Goal: Task Accomplishment & Management: Manage account settings

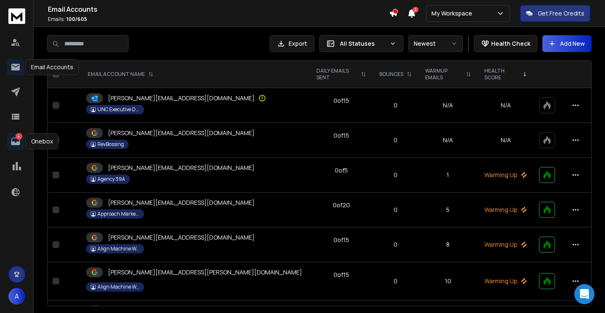
click at [17, 135] on p "4" at bounding box center [19, 136] width 7 height 7
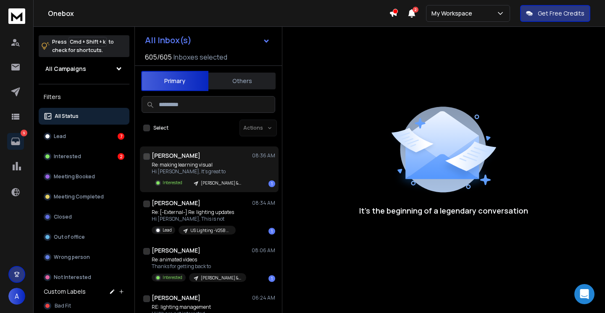
click at [211, 168] on p "Hi Cary, It’s great to" at bounding box center [199, 171] width 94 height 7
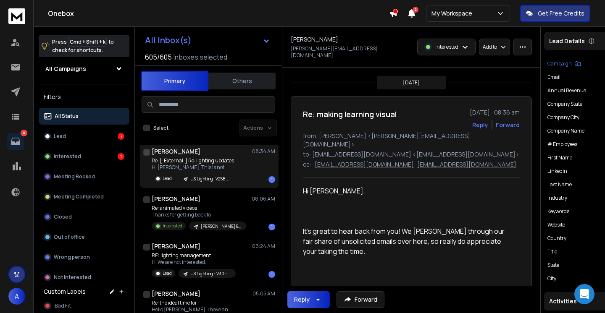
scroll to position [86, 0]
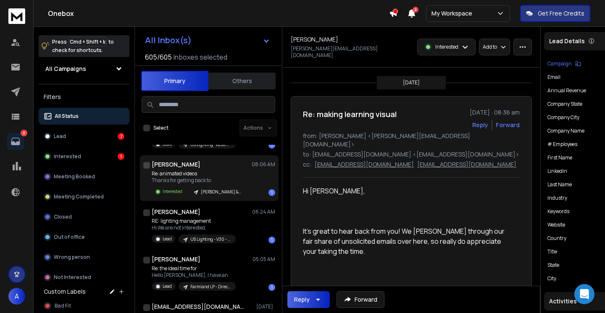
click at [210, 187] on div "Baker & Hill - Old V2 Update (Entertainment / Publishers)" at bounding box center [217, 191] width 57 height 9
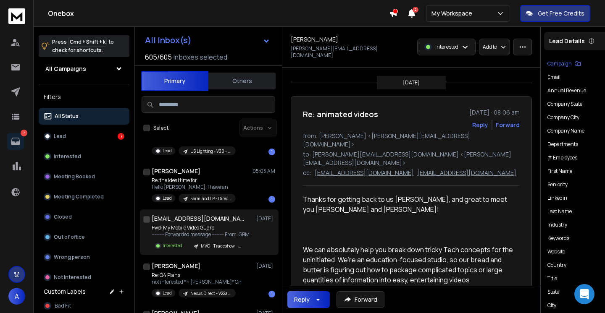
scroll to position [173, 0]
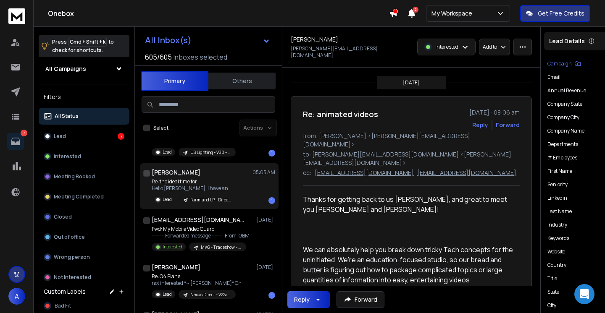
click at [205, 190] on p "Hello Rani, I have an" at bounding box center [194, 188] width 84 height 7
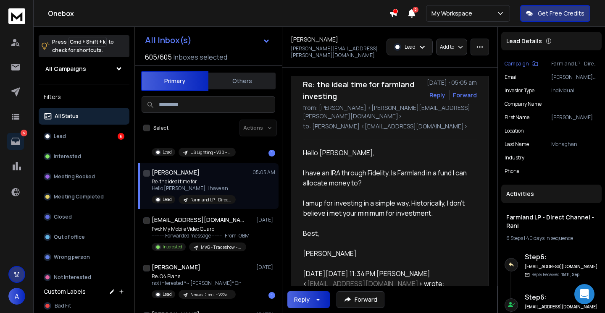
scroll to position [32, 0]
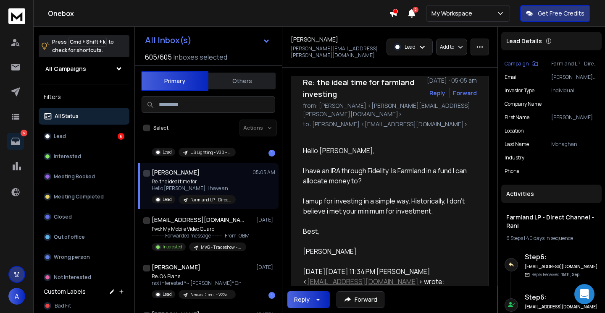
click at [424, 44] on icon at bounding box center [422, 47] width 7 height 7
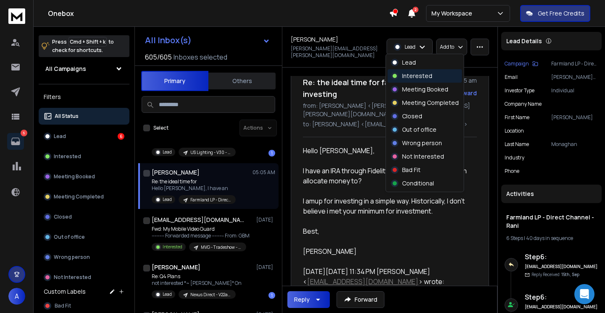
click at [410, 73] on p "Interested" at bounding box center [417, 76] width 30 height 8
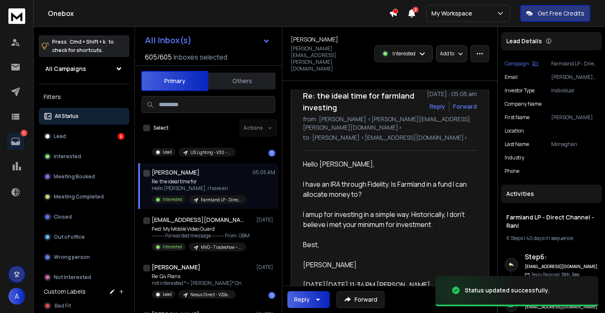
click at [477, 102] on div "Forward" at bounding box center [465, 106] width 24 height 8
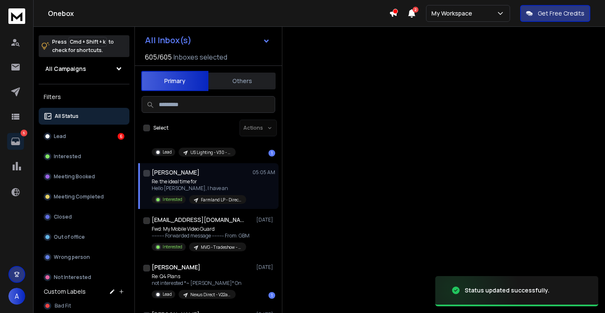
scroll to position [0, 0]
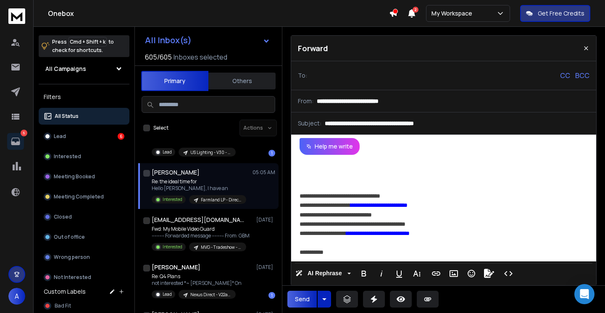
click at [326, 76] on input at bounding box center [339, 75] width 59 height 15
type input "**********"
click at [299, 300] on button "Send" at bounding box center [301, 299] width 29 height 17
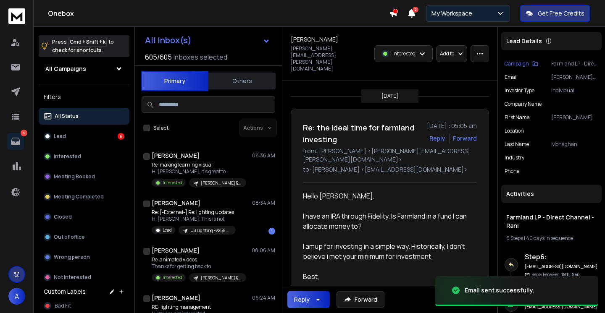
click at [464, 13] on p "My Workspace" at bounding box center [453, 13] width 44 height 8
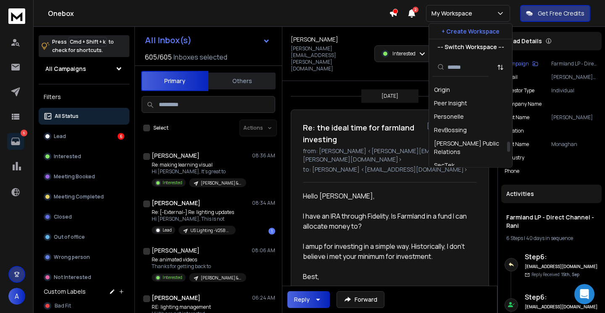
scroll to position [510, 0]
click at [452, 124] on div "RevBossing" at bounding box center [450, 128] width 33 height 8
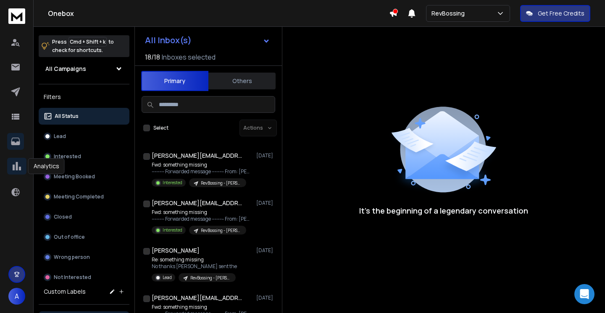
click at [18, 168] on icon at bounding box center [16, 166] width 13 height 13
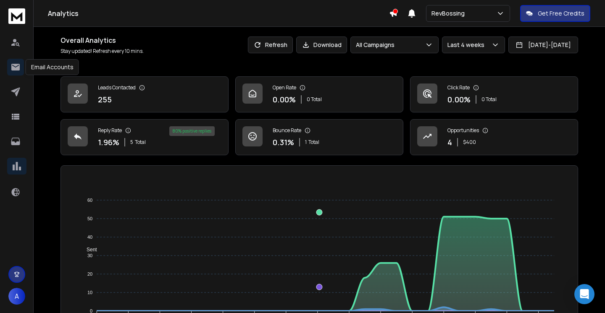
click at [17, 67] on icon at bounding box center [15, 67] width 8 height 7
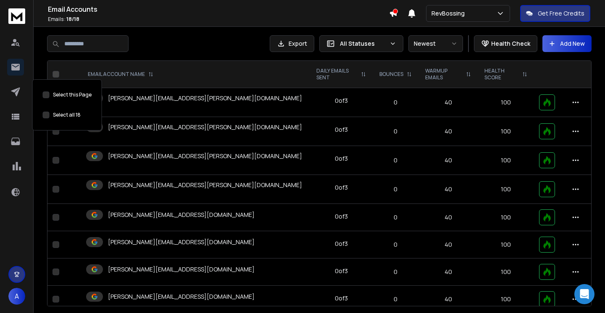
click at [45, 117] on button "Select this Page" at bounding box center [46, 115] width 7 height 7
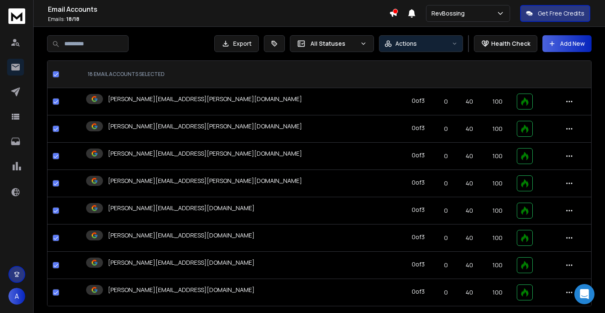
click at [428, 45] on div "Actions" at bounding box center [416, 43] width 64 height 8
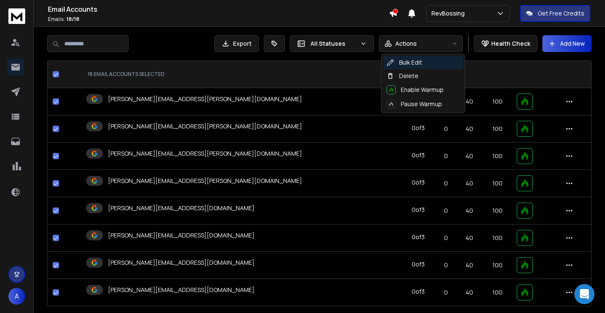
click at [423, 63] on div "Bulk Edit" at bounding box center [423, 62] width 80 height 13
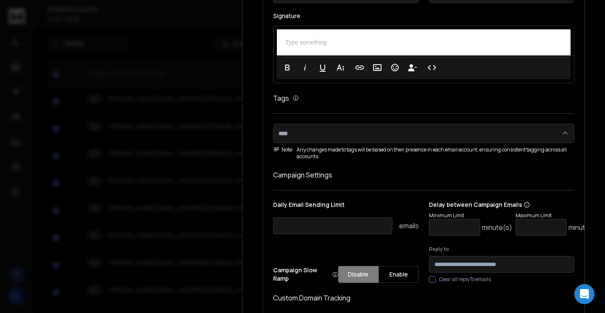
scroll to position [199, 0]
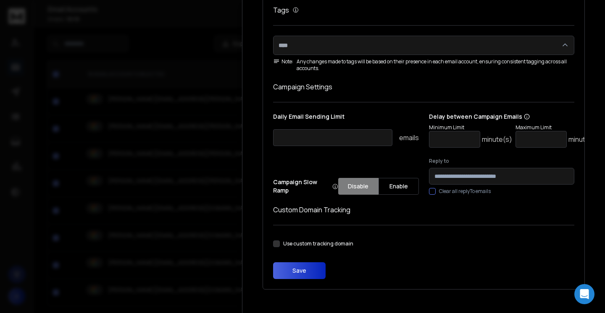
click at [315, 140] on input "number" at bounding box center [332, 137] width 119 height 17
type input "*"
click at [301, 274] on button "Save" at bounding box center [299, 270] width 52 height 17
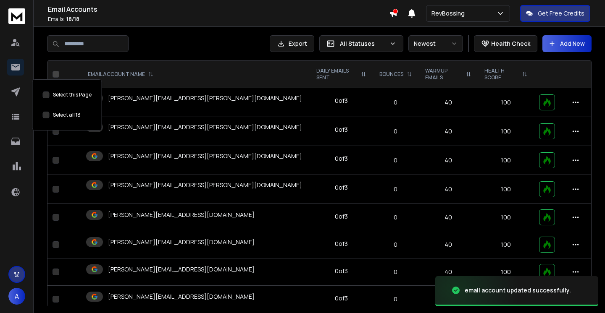
click at [58, 74] on button "Select this Page" at bounding box center [55, 74] width 7 height 7
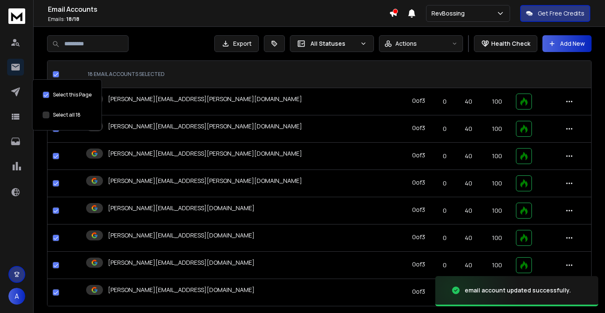
click at [43, 114] on button "Select this Page" at bounding box center [46, 115] width 7 height 7
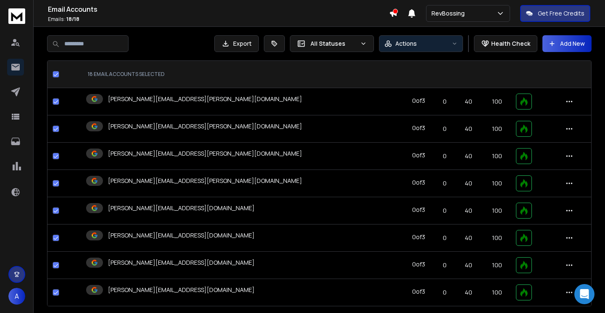
click at [397, 41] on div "Actions" at bounding box center [416, 43] width 64 height 8
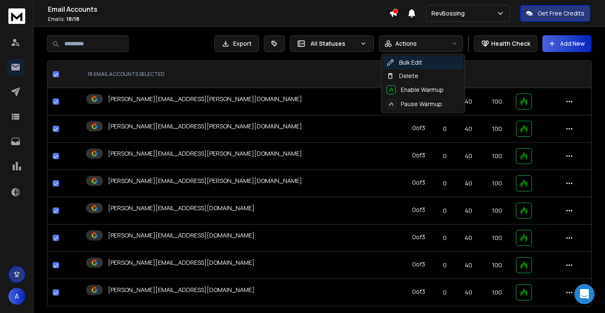
click at [412, 64] on div "Bulk Edit" at bounding box center [404, 62] width 36 height 8
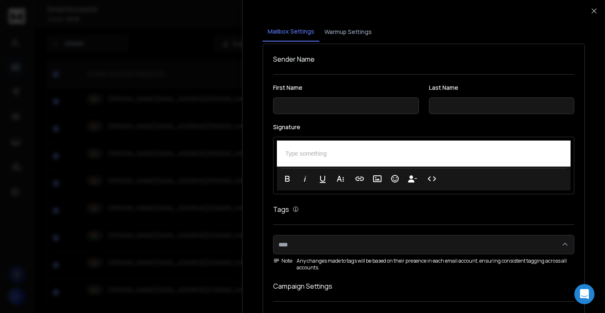
click at [341, 30] on button "Warmup Settings" at bounding box center [348, 32] width 58 height 18
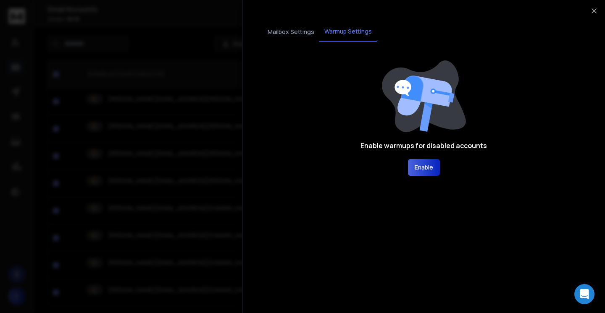
click at [425, 170] on button "Enable" at bounding box center [424, 167] width 32 height 17
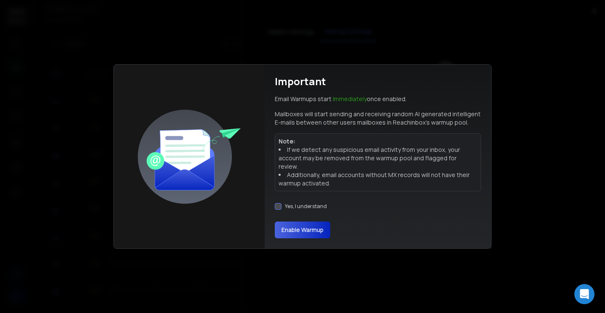
click at [280, 203] on button "Yes, I understand" at bounding box center [278, 206] width 7 height 7
click at [303, 227] on button "Enable Warmup" at bounding box center [302, 230] width 55 height 17
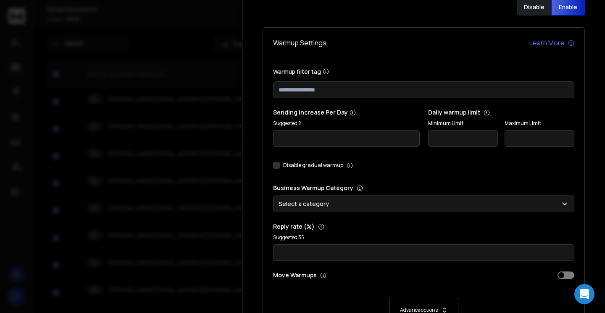
scroll to position [59, 0]
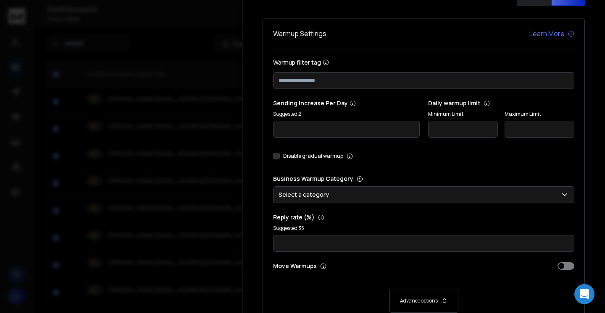
click at [511, 128] on input "number" at bounding box center [539, 129] width 70 height 17
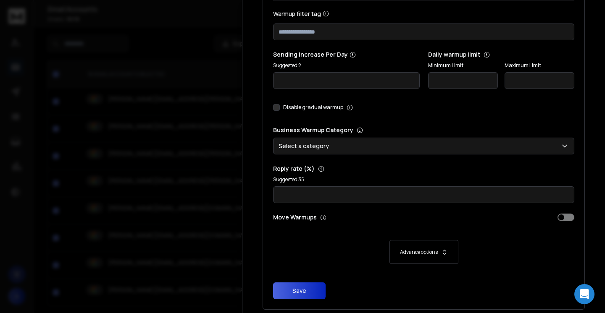
scroll to position [128, 0]
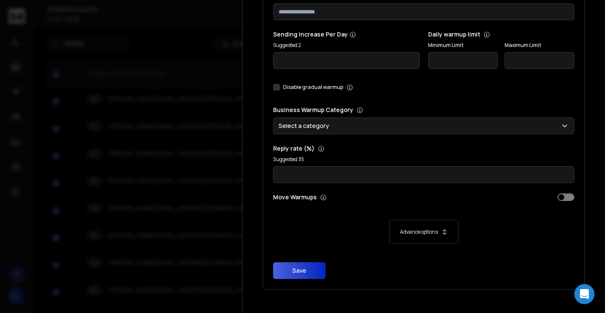
type input "**"
click at [295, 268] on button "Save" at bounding box center [299, 270] width 52 height 17
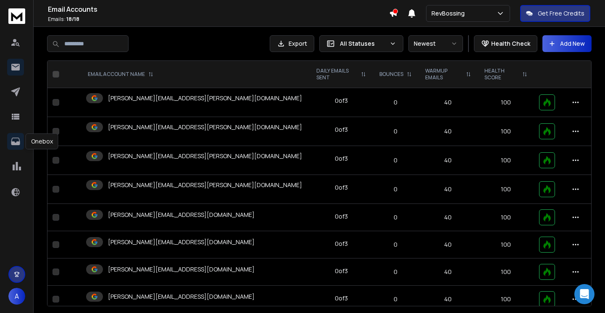
click at [11, 140] on icon at bounding box center [15, 142] width 9 height 8
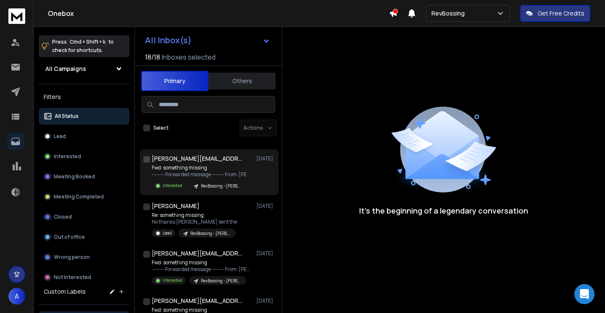
scroll to position [69, 0]
